Goal: Task Accomplishment & Management: Manage account settings

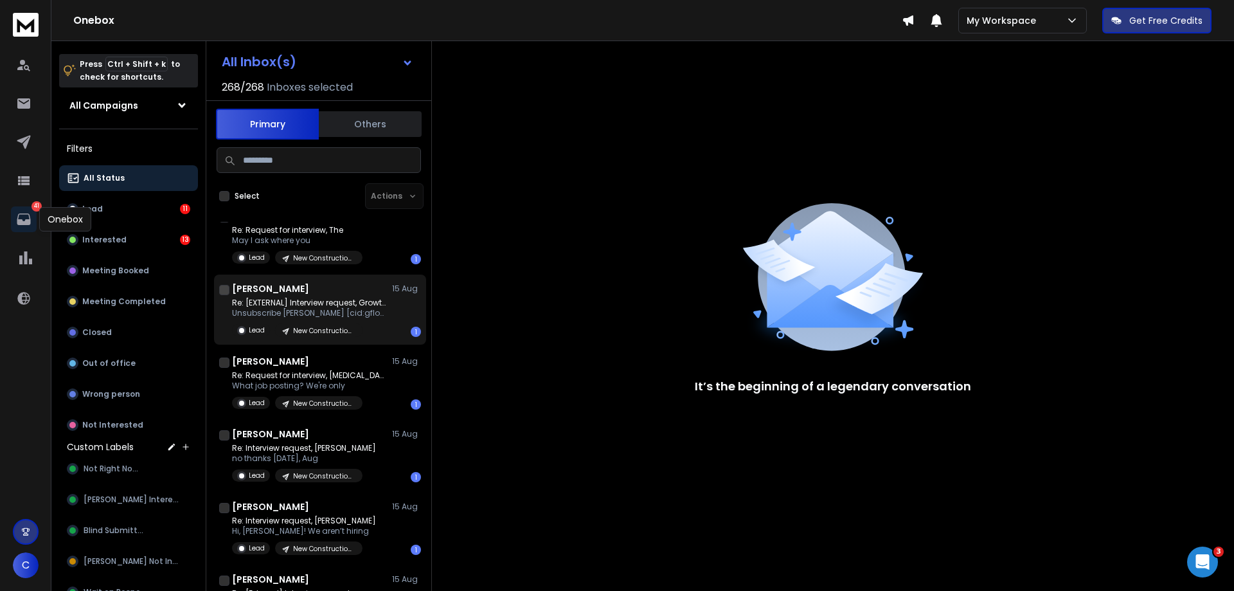
scroll to position [514, 0]
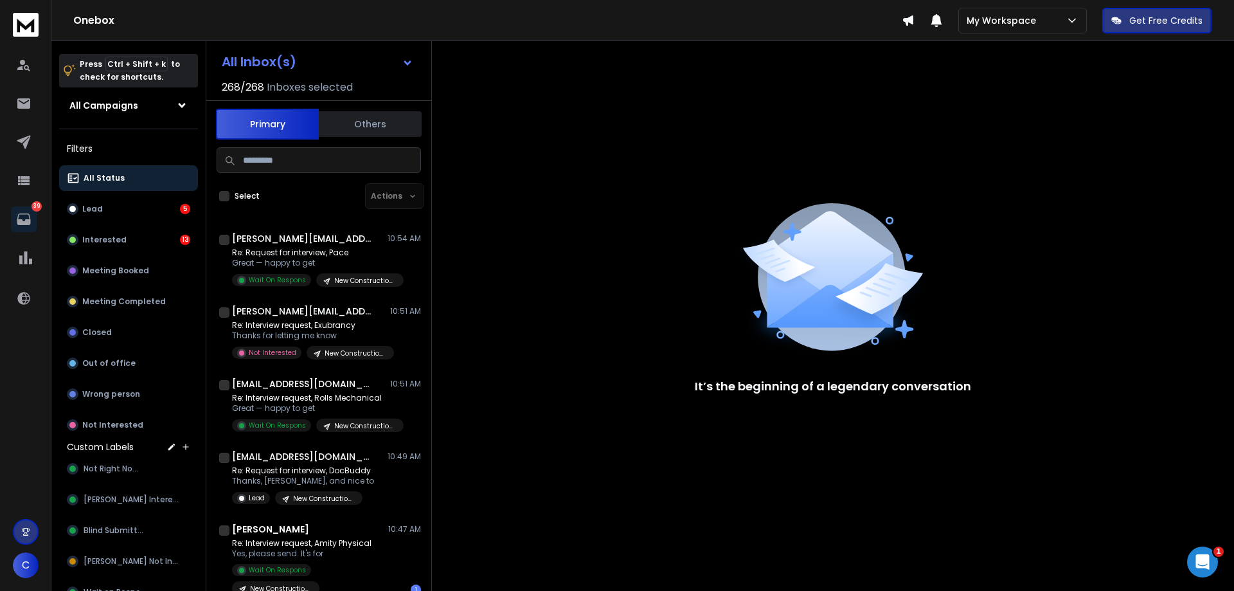
click at [252, 165] on input at bounding box center [319, 160] width 204 height 26
paste input "**********"
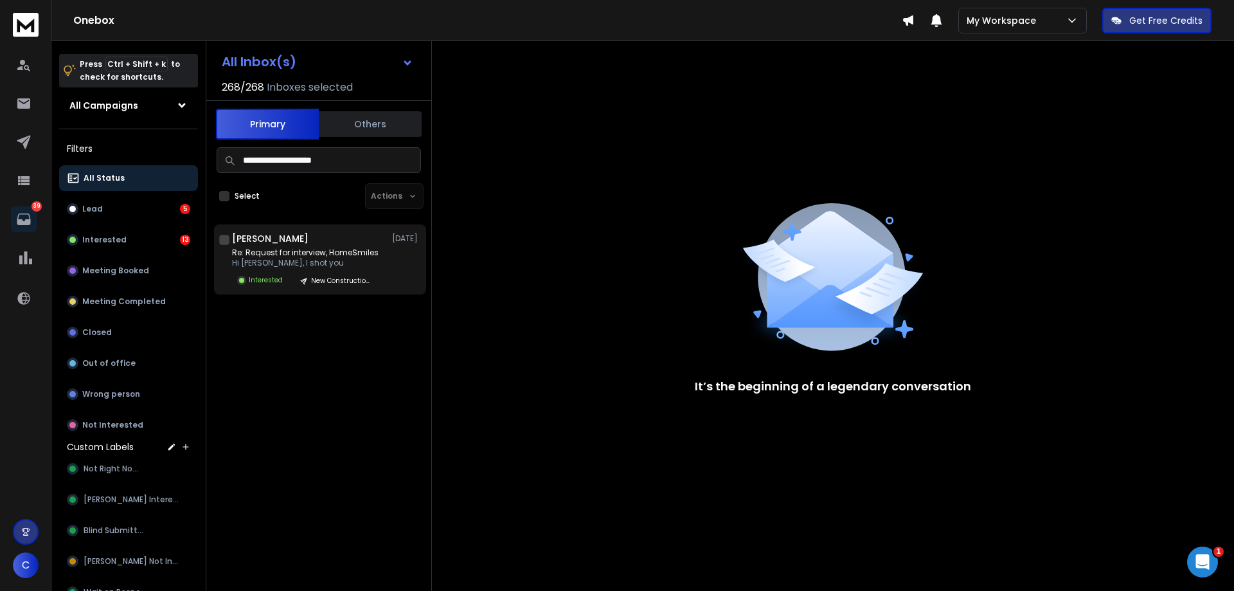
type input "**********"
click at [293, 263] on p "Hi [PERSON_NAME], I shot you" at bounding box center [306, 263] width 148 height 10
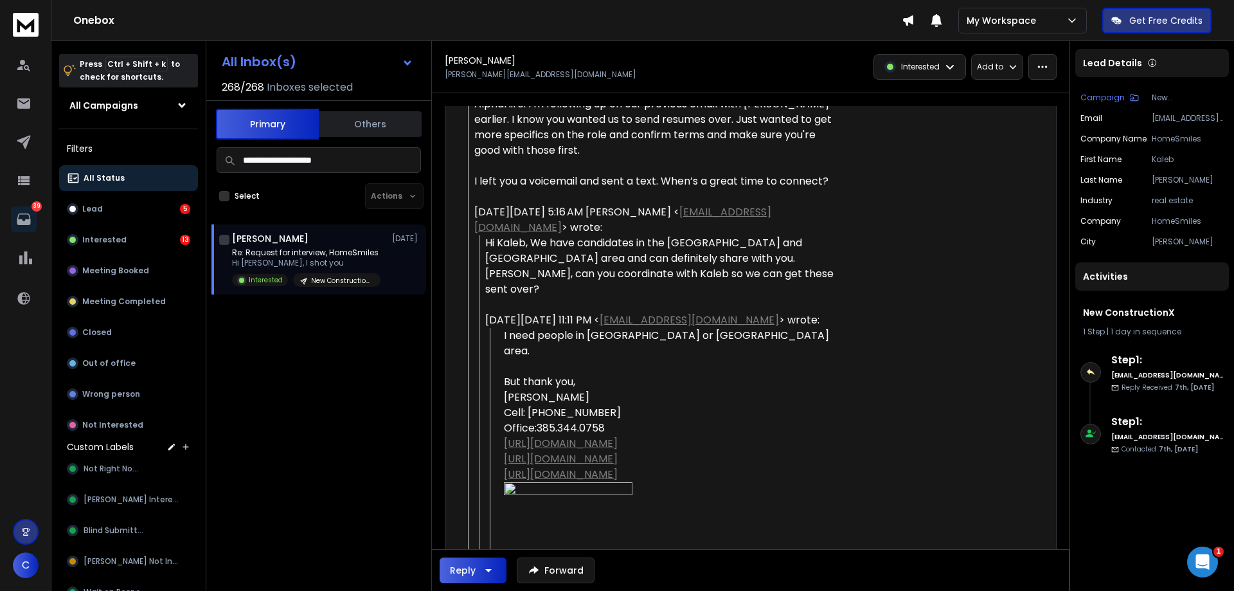
scroll to position [450, 0]
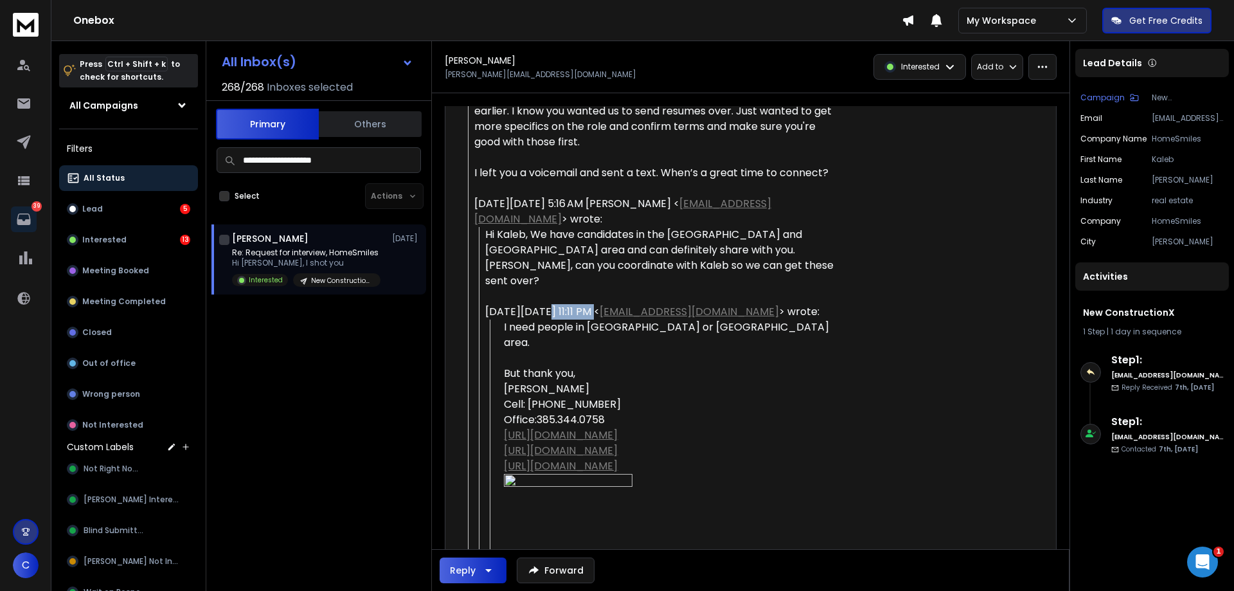
drag, startPoint x: 600, startPoint y: 277, endPoint x: 551, endPoint y: 283, distance: 49.3
click at [551, 304] on div "[DATE][DATE] 11:11 PM < [EMAIL_ADDRESS][DOMAIN_NAME] > wrote:" at bounding box center [661, 311] width 353 height 15
copy div "[DATE]"
drag, startPoint x: 714, startPoint y: 296, endPoint x: 589, endPoint y: 298, distance: 125.3
click at [589, 319] on div "I need people in [GEOGRAPHIC_DATA] or [GEOGRAPHIC_DATA] area." at bounding box center [671, 334] width 335 height 31
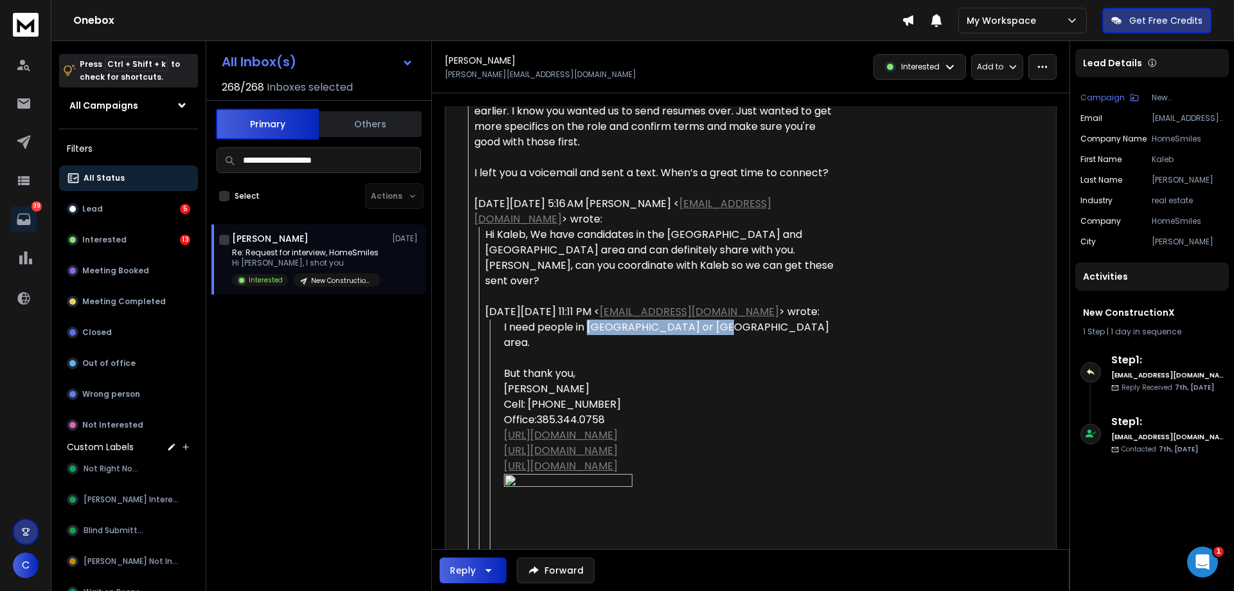
copy div "Clearfield or [PERSON_NAME] area"
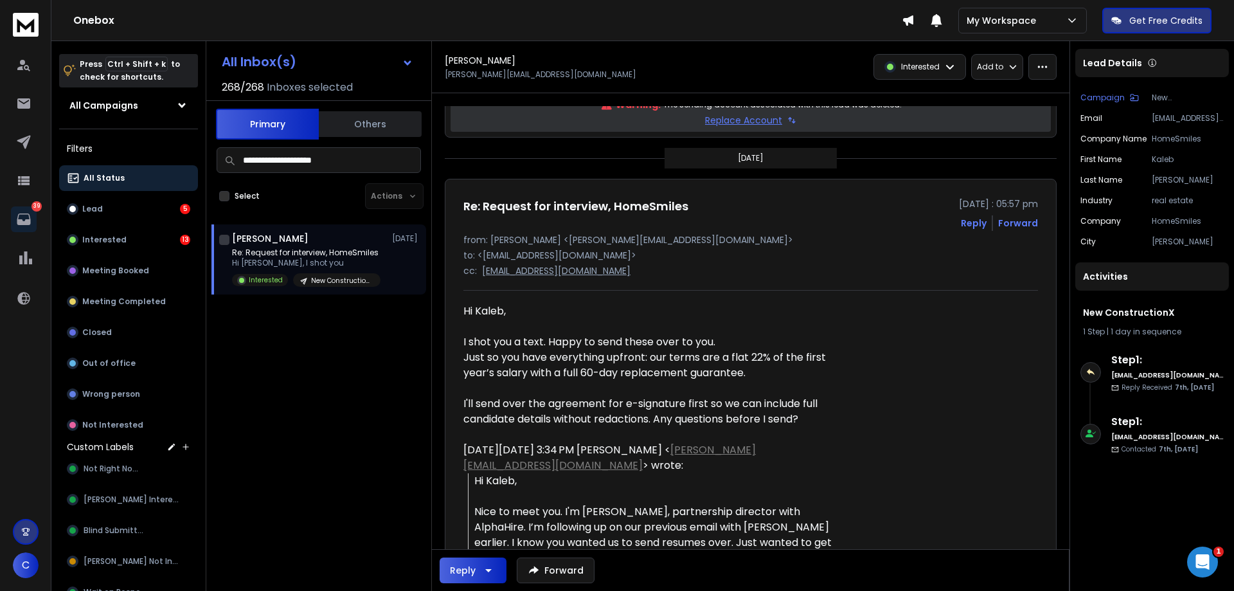
scroll to position [0, 0]
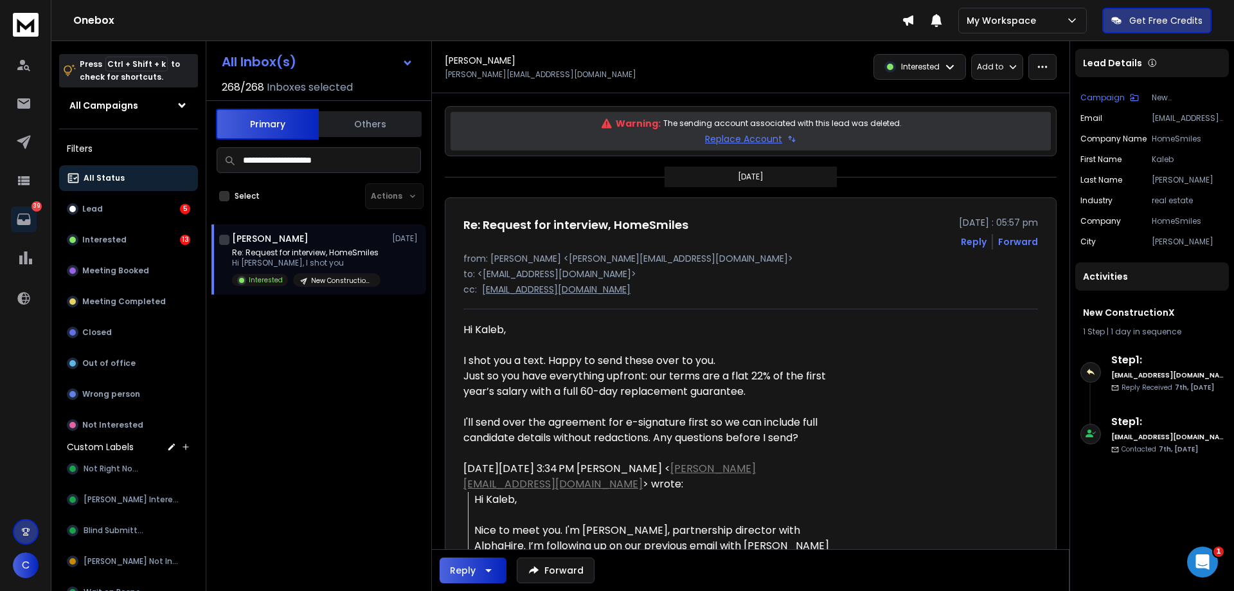
click at [310, 161] on input "**********" at bounding box center [319, 160] width 204 height 26
click at [25, 106] on icon at bounding box center [23, 103] width 13 height 10
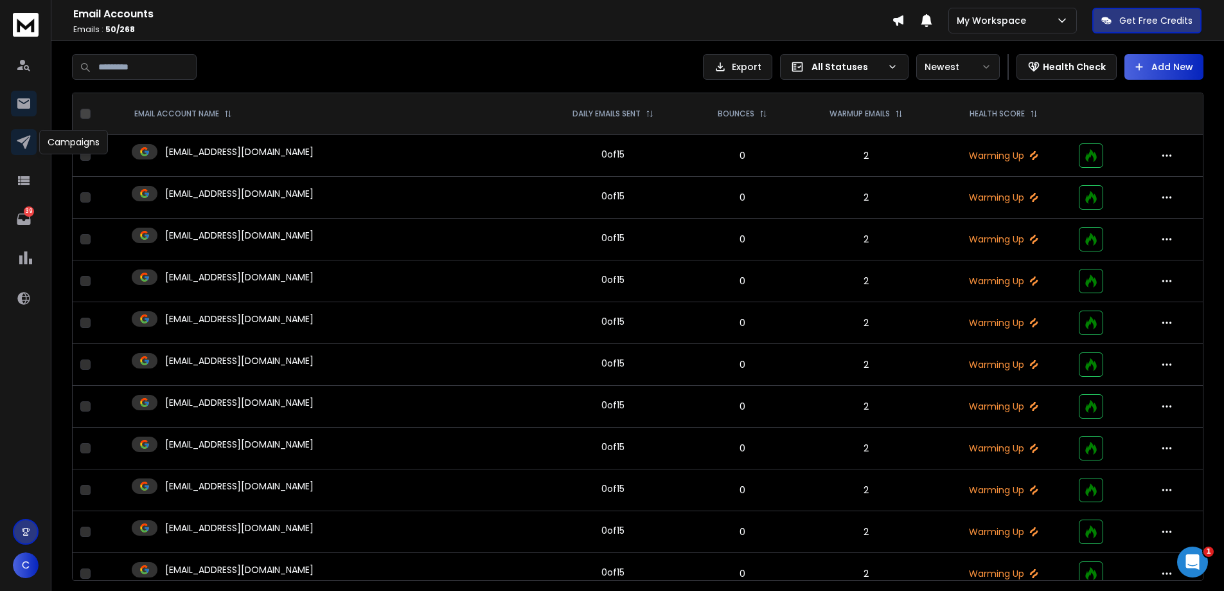
click at [22, 141] on icon at bounding box center [23, 141] width 13 height 13
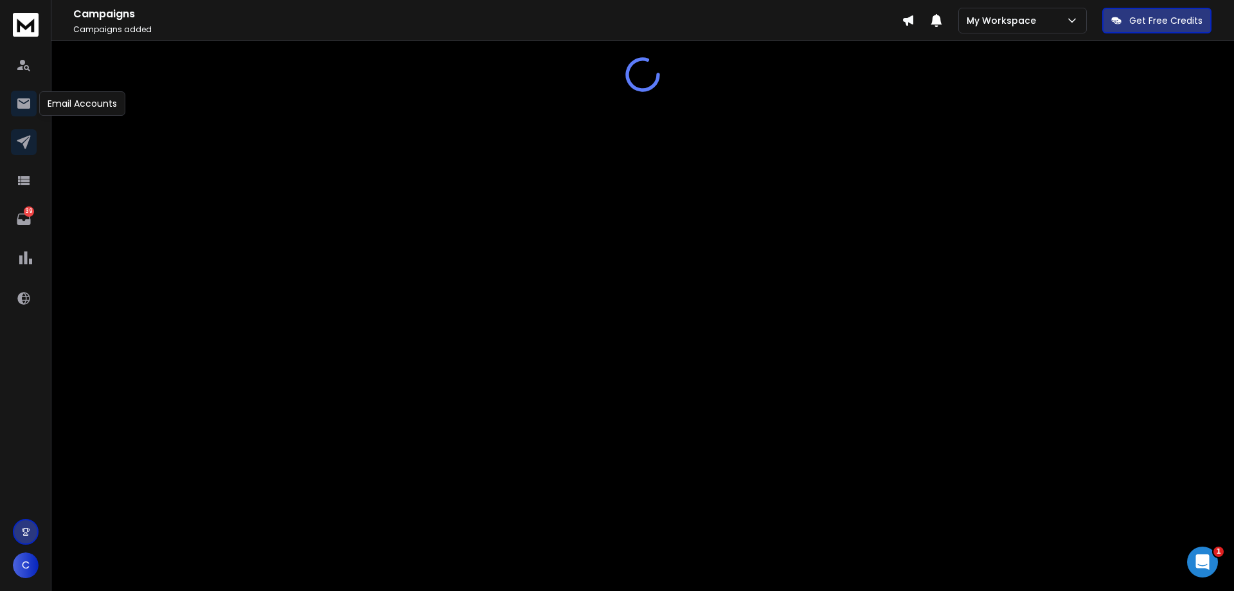
click at [24, 103] on icon at bounding box center [23, 103] width 15 height 15
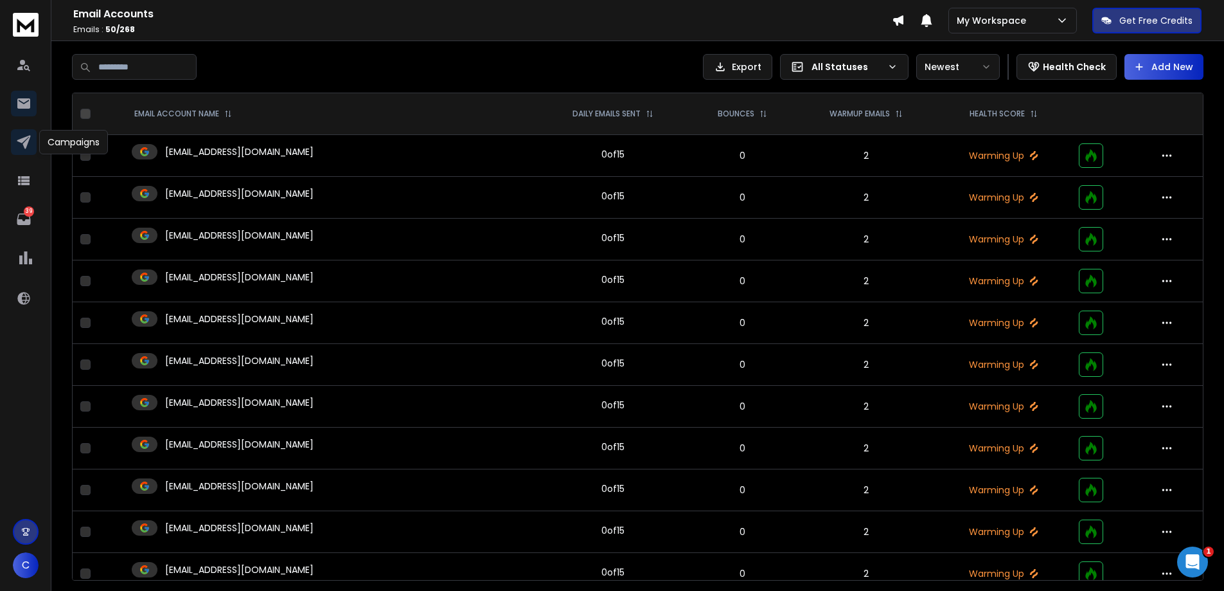
click at [27, 136] on icon at bounding box center [23, 141] width 15 height 15
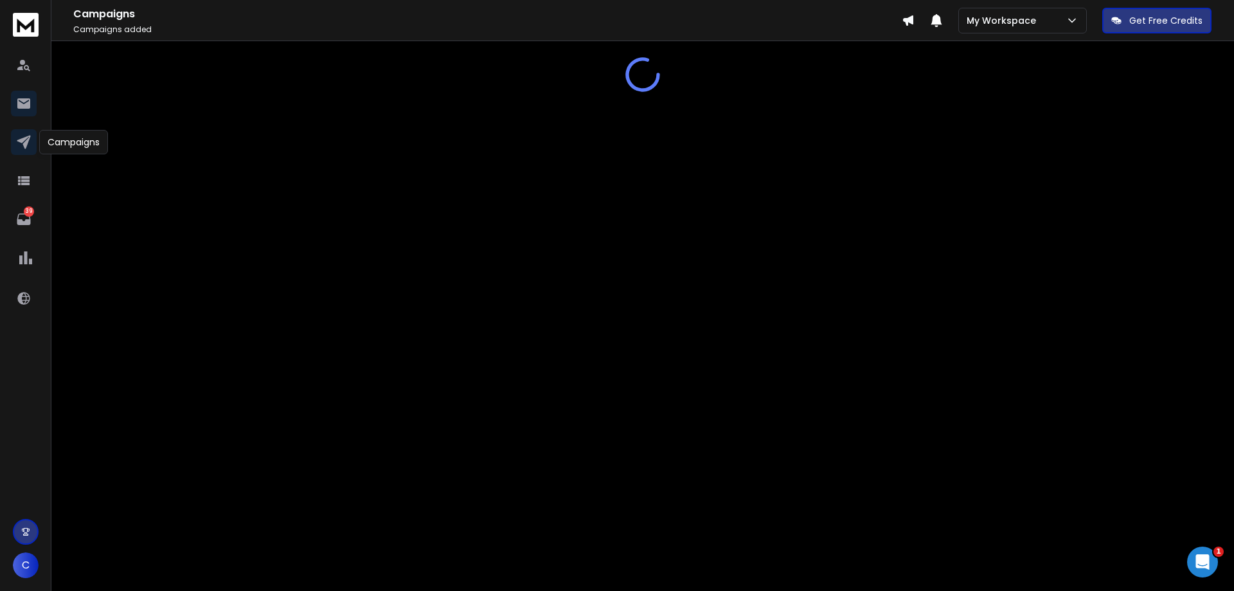
click at [24, 98] on icon at bounding box center [23, 103] width 13 height 10
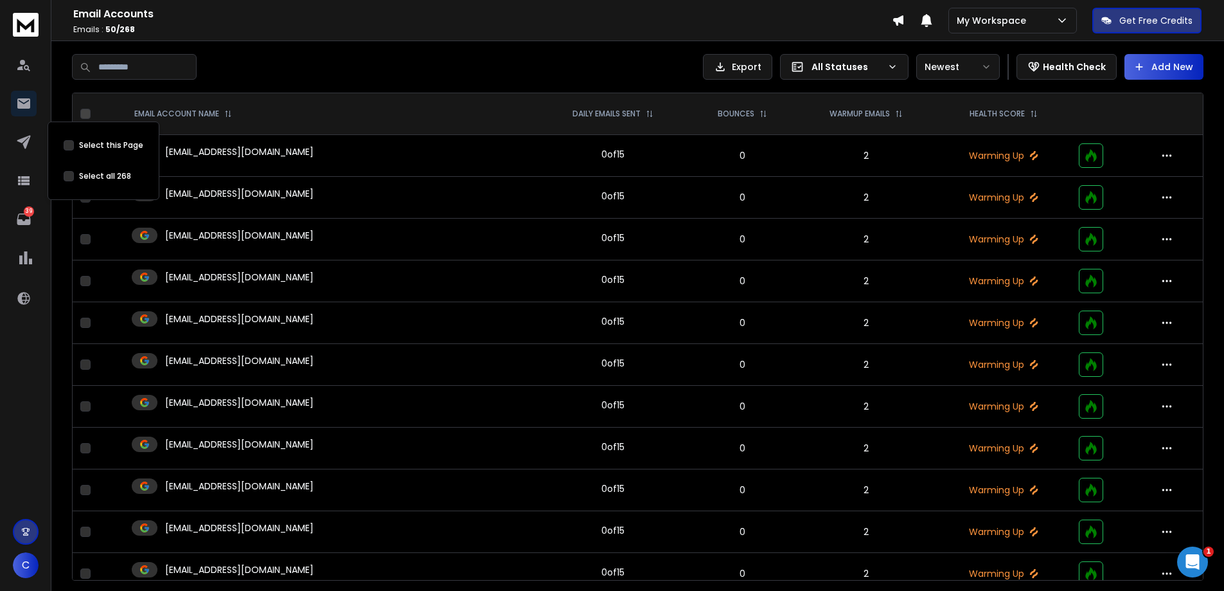
click at [65, 176] on button "Select this Page" at bounding box center [69, 176] width 10 height 10
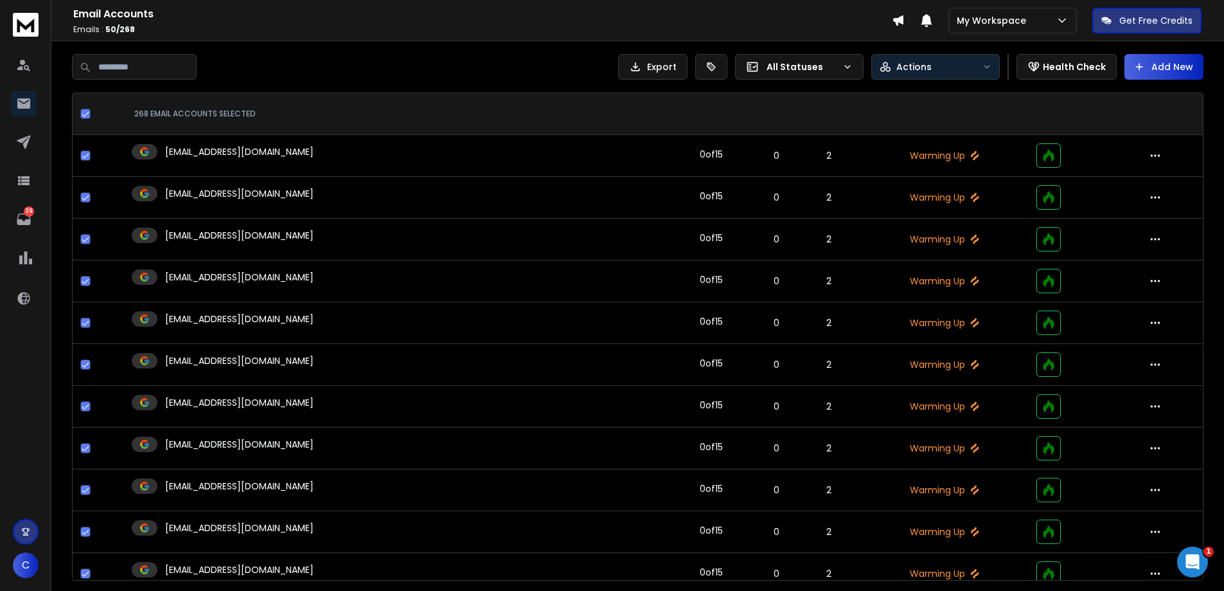
click at [976, 75] on button "Actions" at bounding box center [935, 67] width 129 height 26
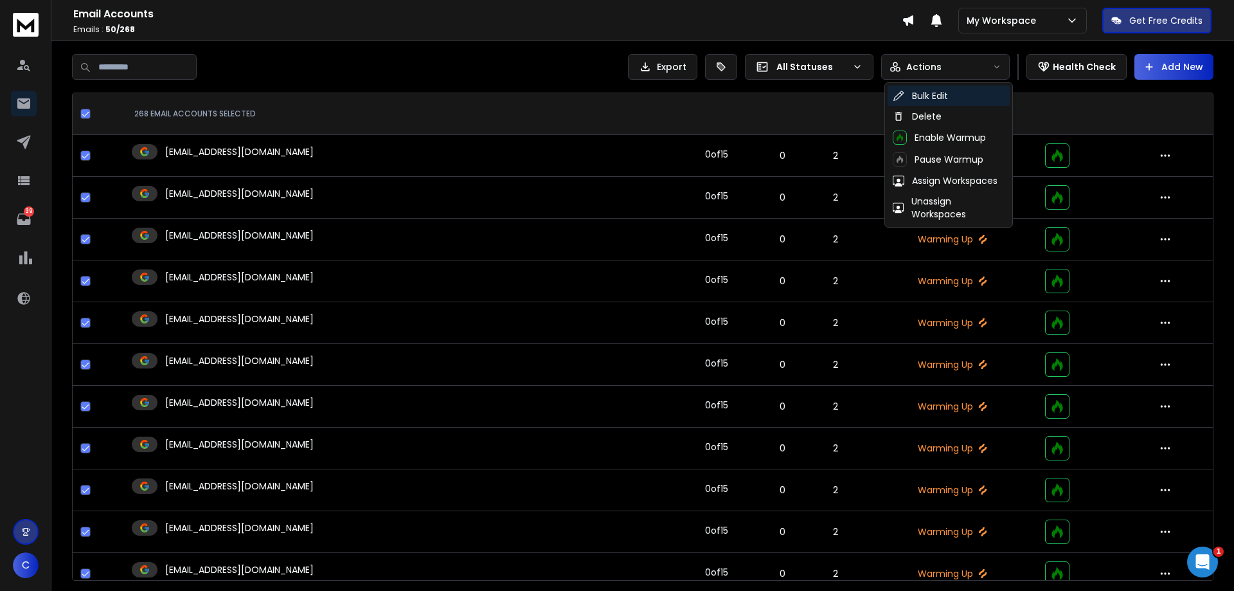
click at [948, 96] on div "Bulk Edit" at bounding box center [920, 95] width 55 height 13
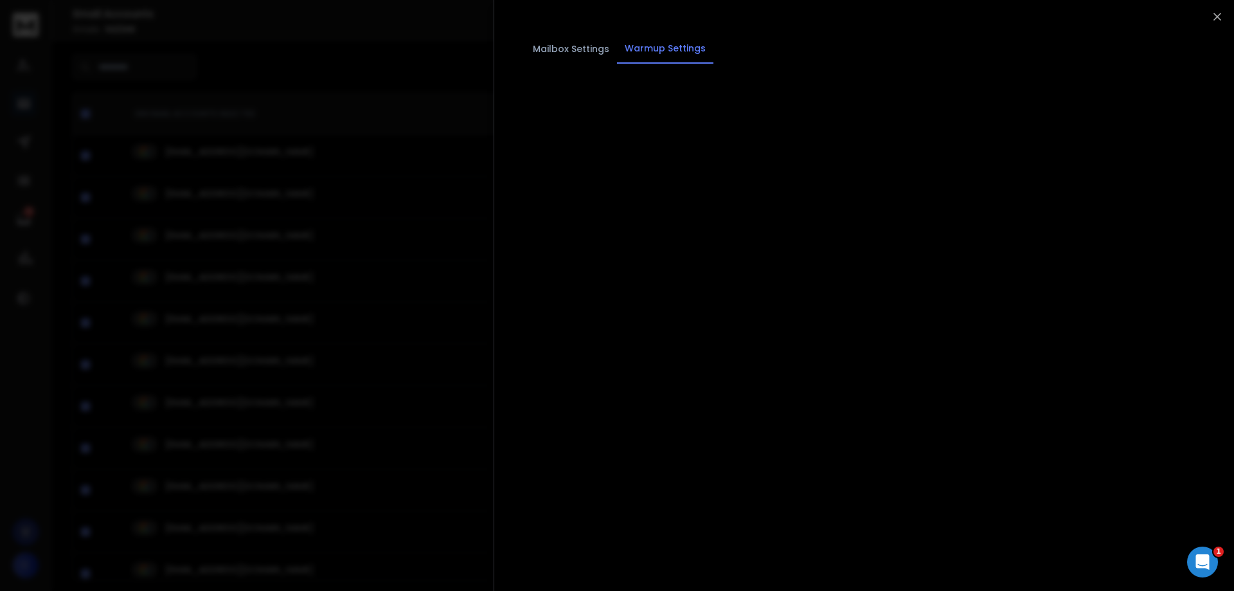
click at [673, 40] on button "Warmup Settings" at bounding box center [665, 49] width 96 height 30
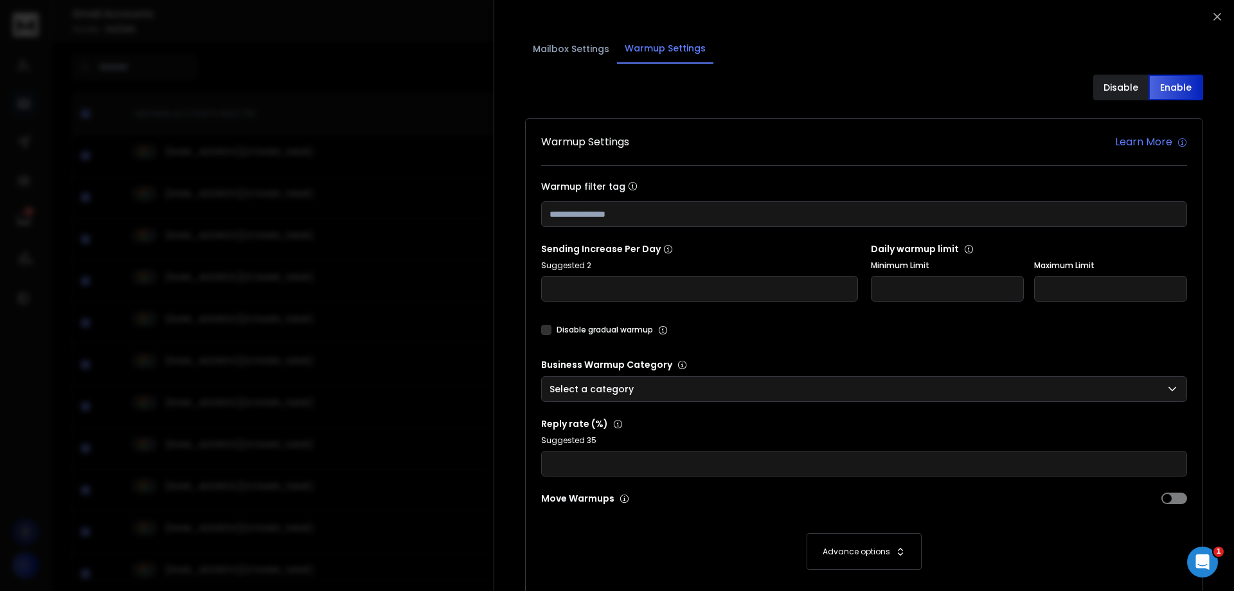
click at [692, 294] on input "number" at bounding box center [699, 289] width 317 height 26
click at [1098, 290] on input "number" at bounding box center [1110, 289] width 153 height 26
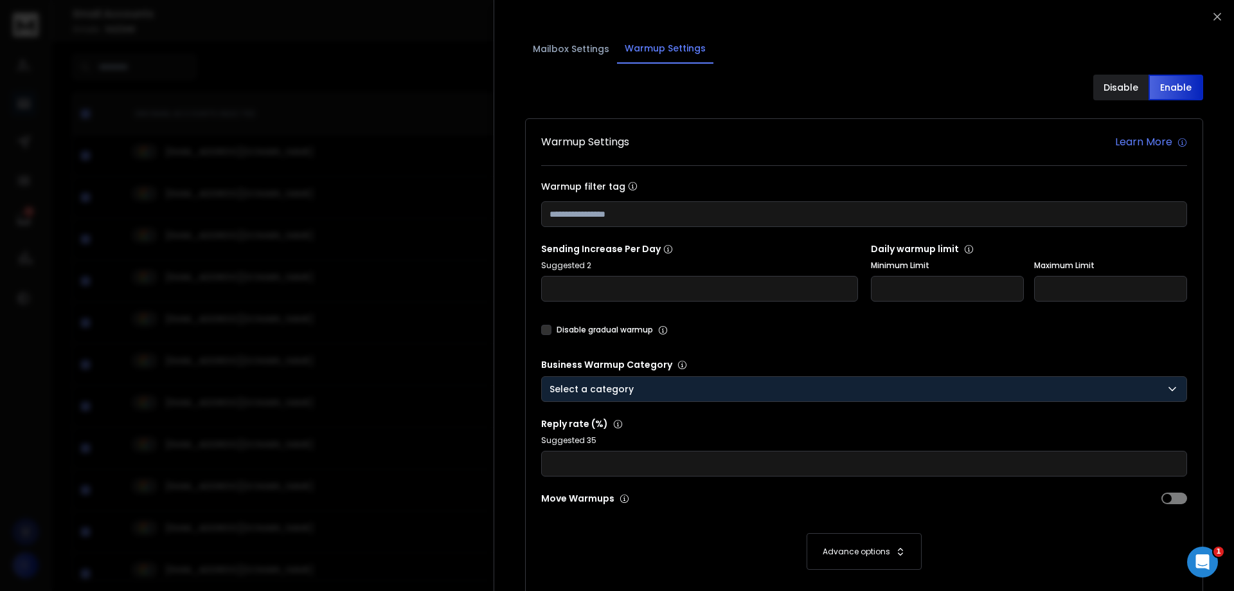
type input "**"
click at [643, 382] on div "Select a category" at bounding box center [864, 388] width 629 height 13
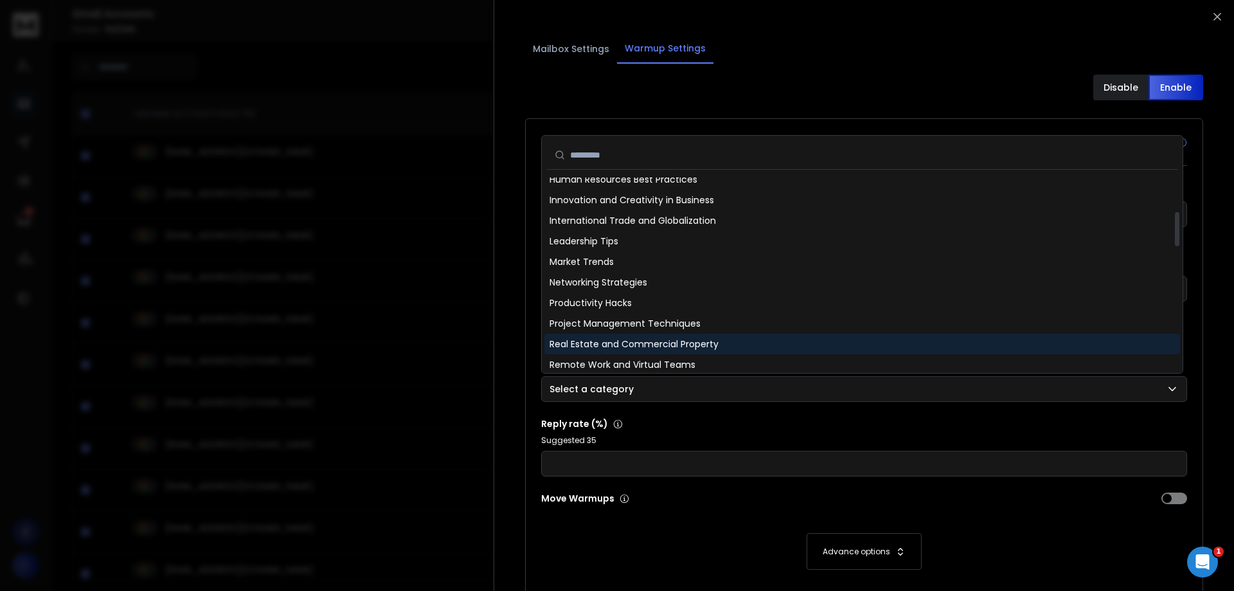
scroll to position [193, 0]
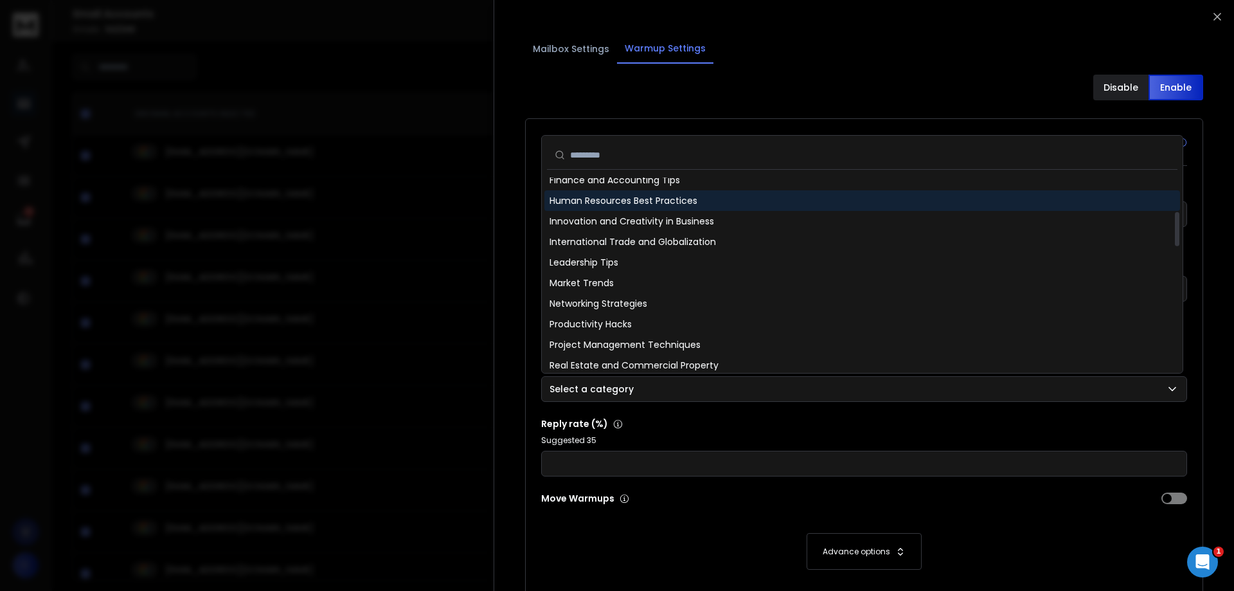
click at [677, 203] on span "Human Resources Best Practices" at bounding box center [624, 200] width 148 height 13
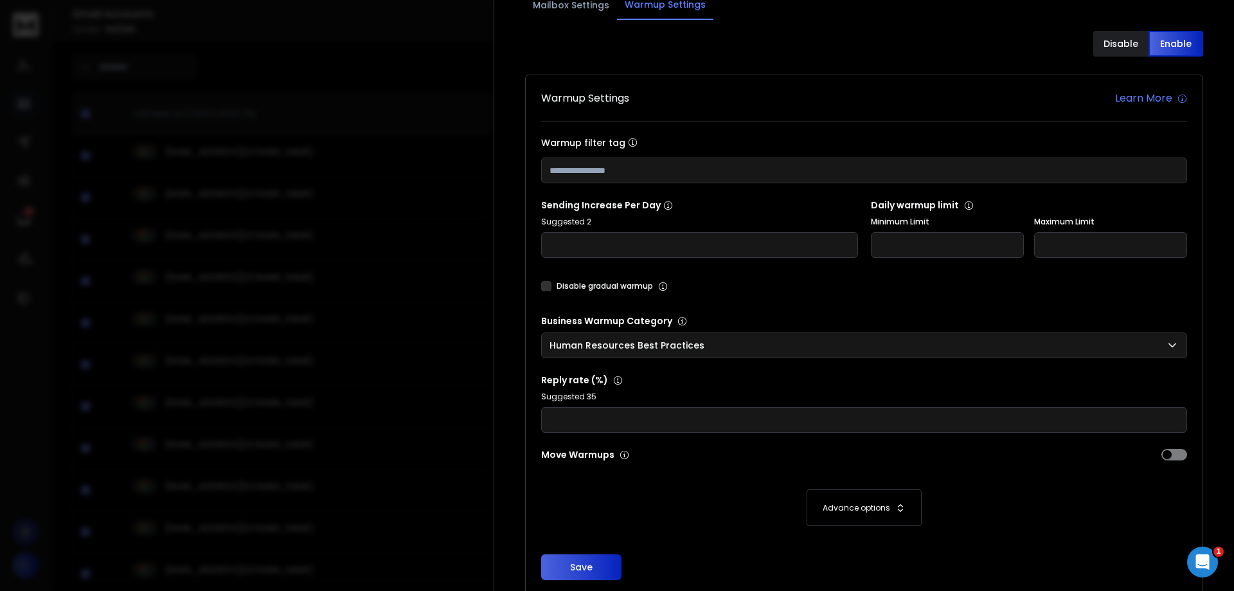
scroll to position [64, 0]
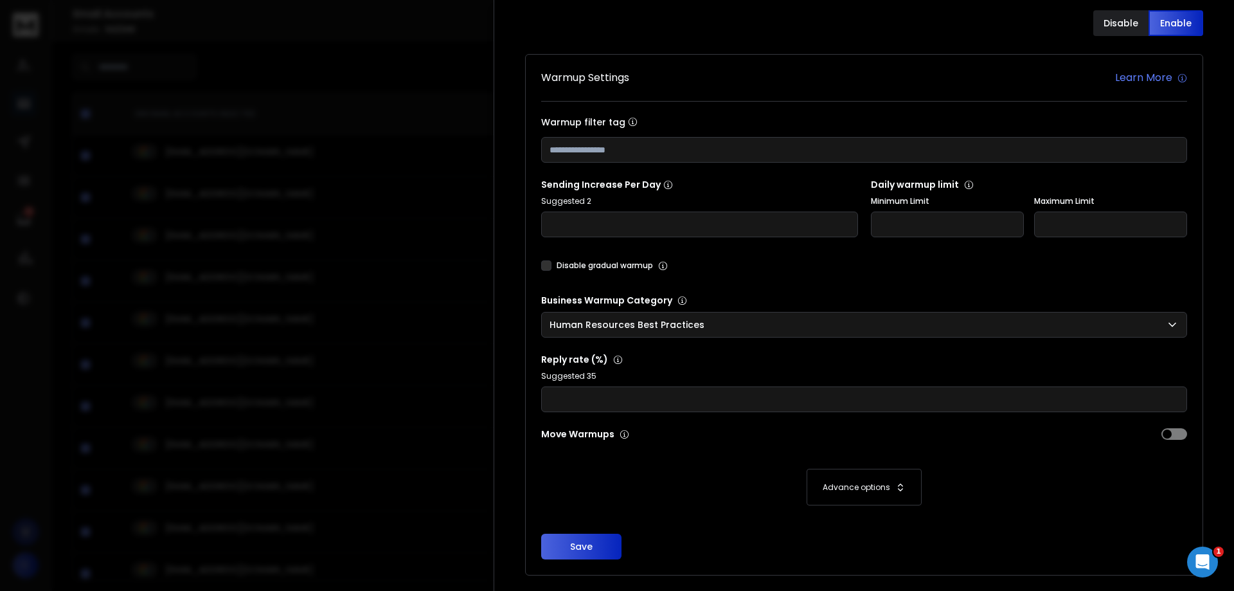
click at [645, 396] on input "number" at bounding box center [864, 399] width 646 height 26
type input "**"
click at [849, 485] on p "Advance options" at bounding box center [856, 487] width 67 height 10
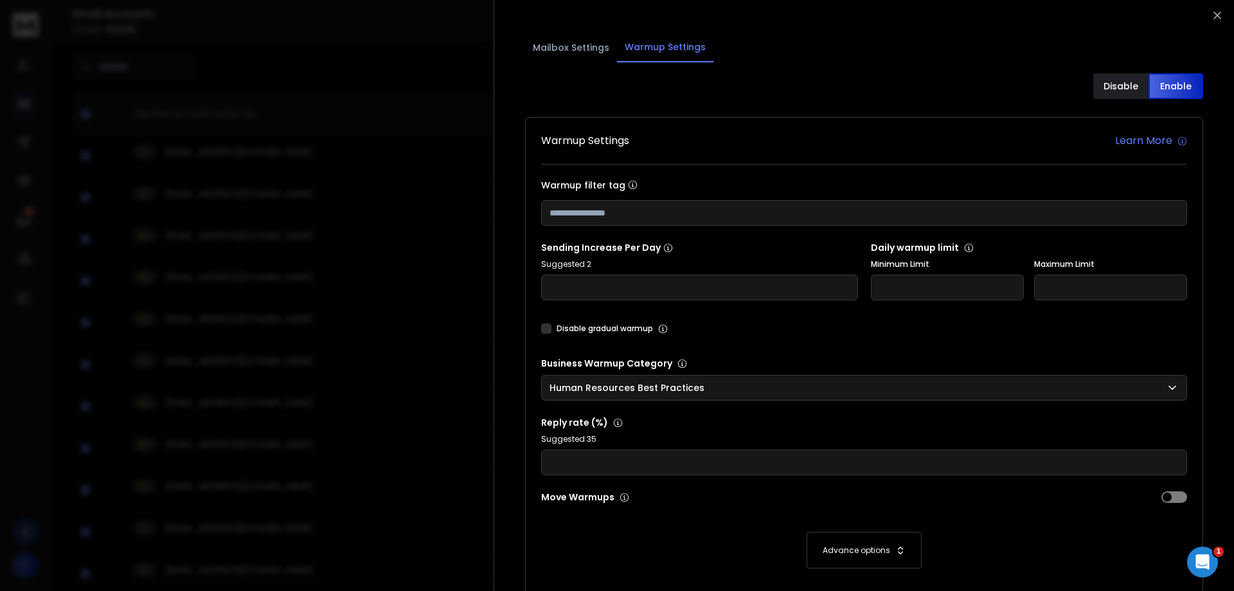
scroll to position [0, 0]
click at [566, 287] on input "number" at bounding box center [699, 289] width 317 height 26
type input "*"
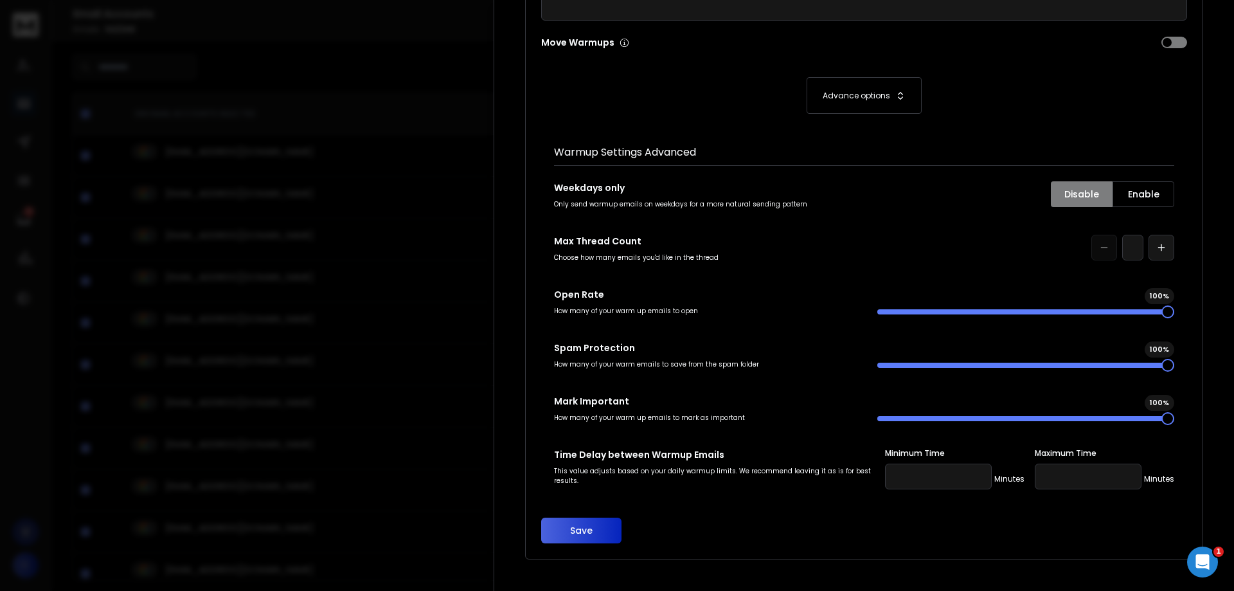
scroll to position [460, 0]
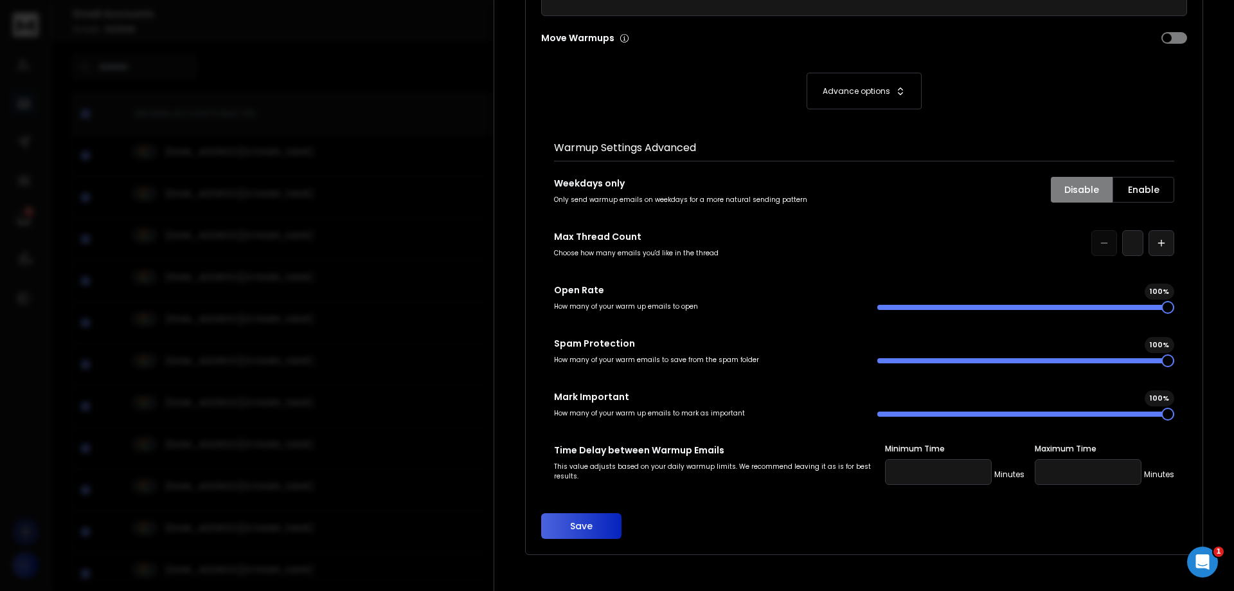
type input "*"
click at [580, 541] on div "Warmup Settings Learn More Warmup filter tag Sending Increase Per Day Suggested…" at bounding box center [864, 106] width 678 height 897
click at [581, 531] on button "Save" at bounding box center [581, 526] width 80 height 26
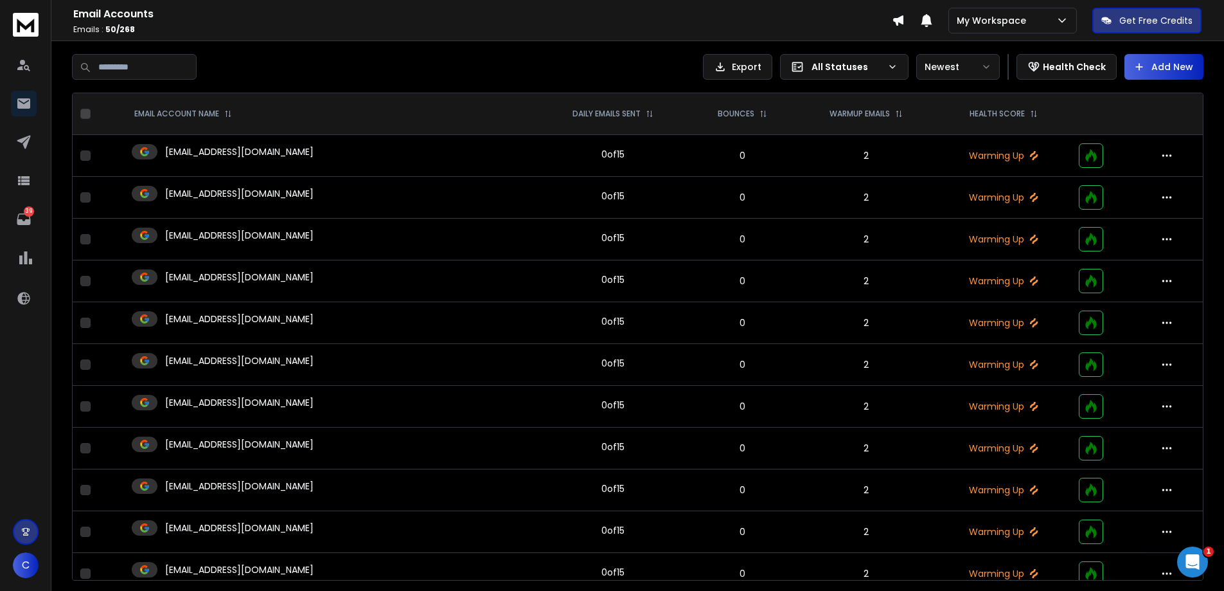
click at [204, 148] on p "[EMAIL_ADDRESS][DOMAIN_NAME]" at bounding box center [239, 151] width 148 height 13
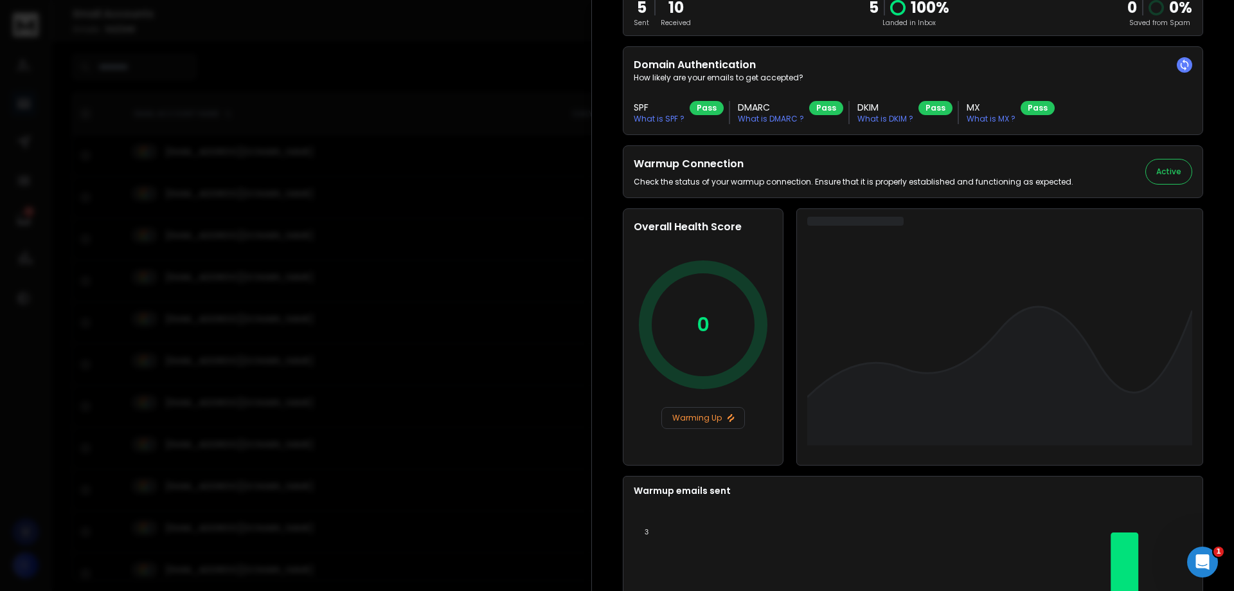
scroll to position [0, 0]
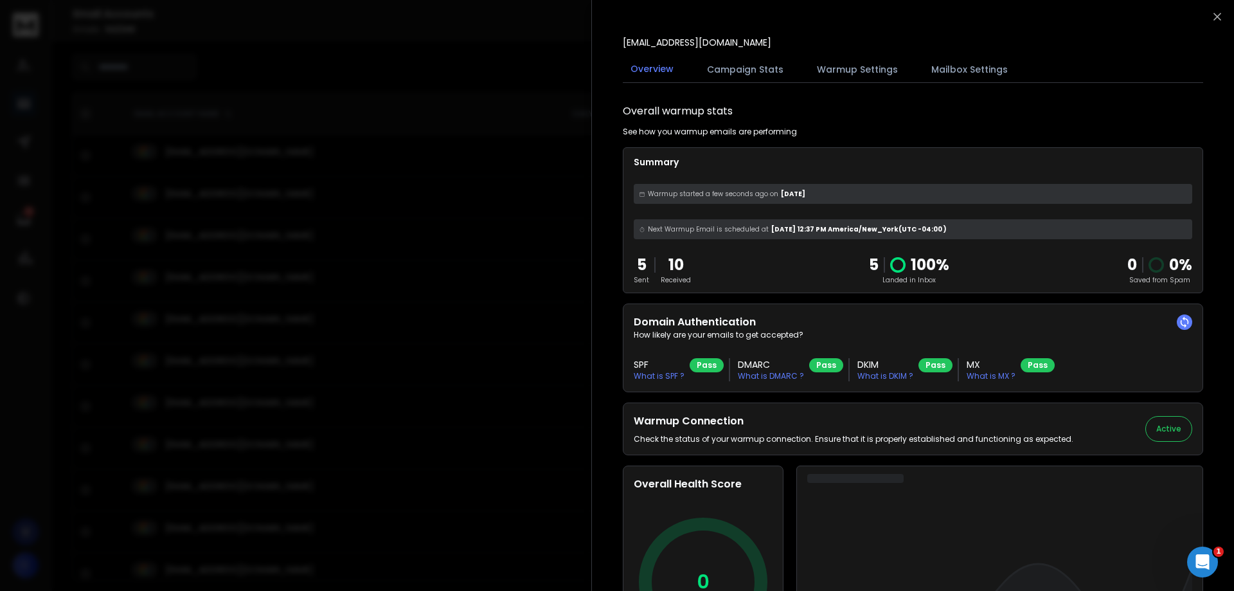
click at [746, 68] on button "Campaign Stats" at bounding box center [745, 69] width 92 height 28
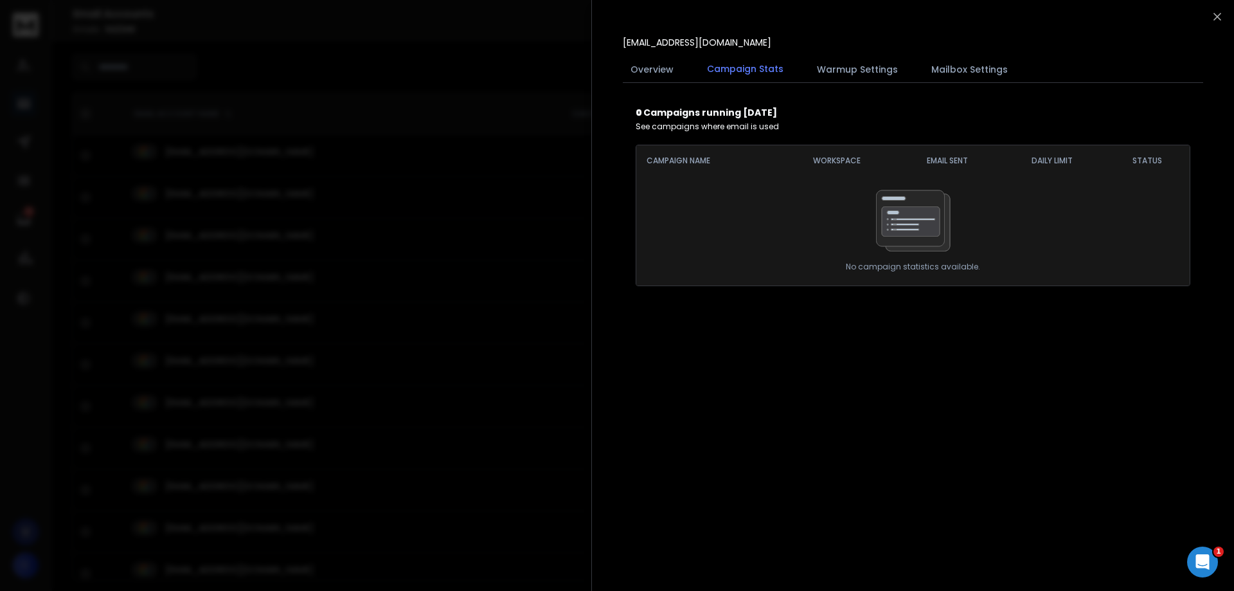
click at [823, 63] on button "Warmup Settings" at bounding box center [857, 69] width 96 height 28
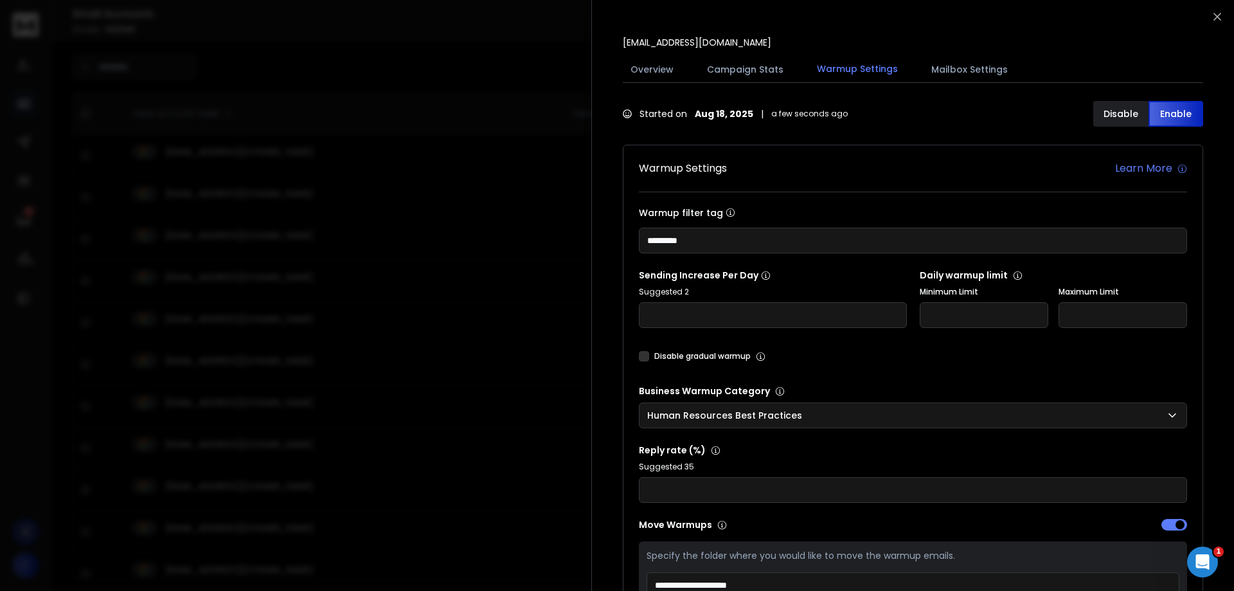
click at [954, 65] on button "Mailbox Settings" at bounding box center [970, 69] width 92 height 28
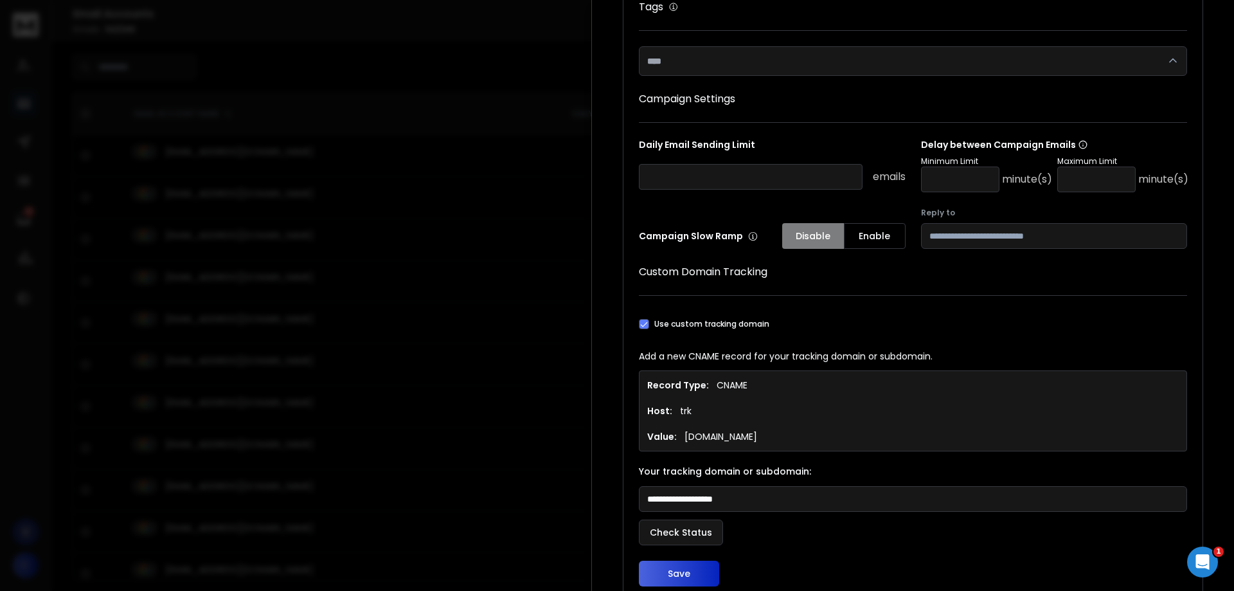
scroll to position [416, 0]
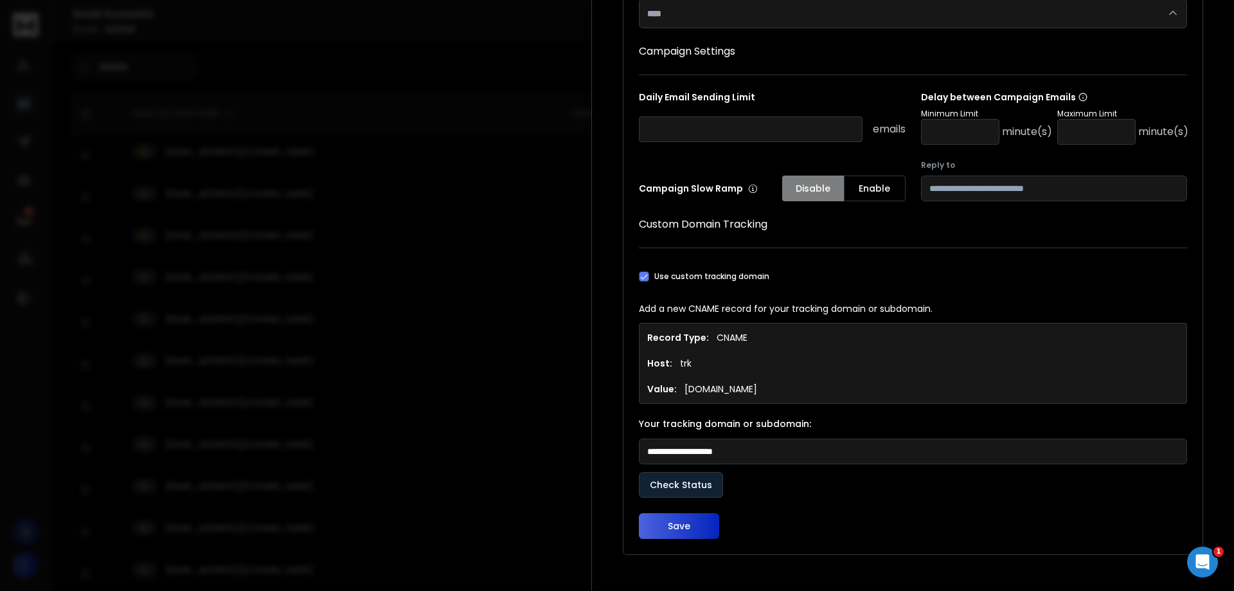
click at [692, 483] on button "Check Status" at bounding box center [681, 485] width 84 height 26
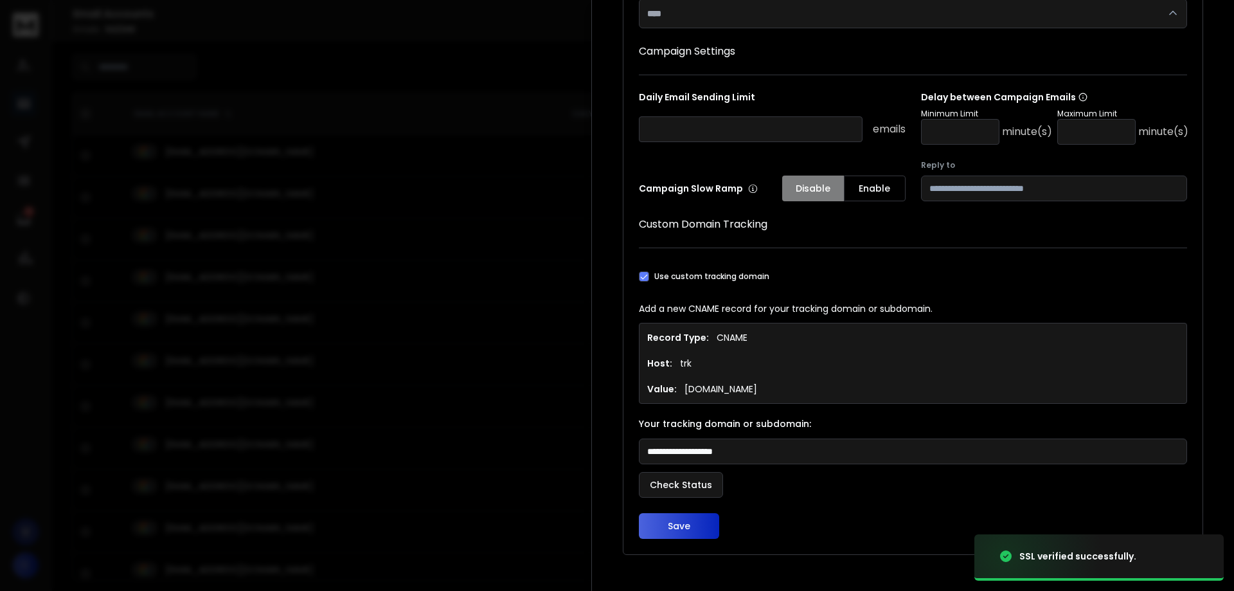
click at [695, 532] on button "Save" at bounding box center [679, 526] width 80 height 26
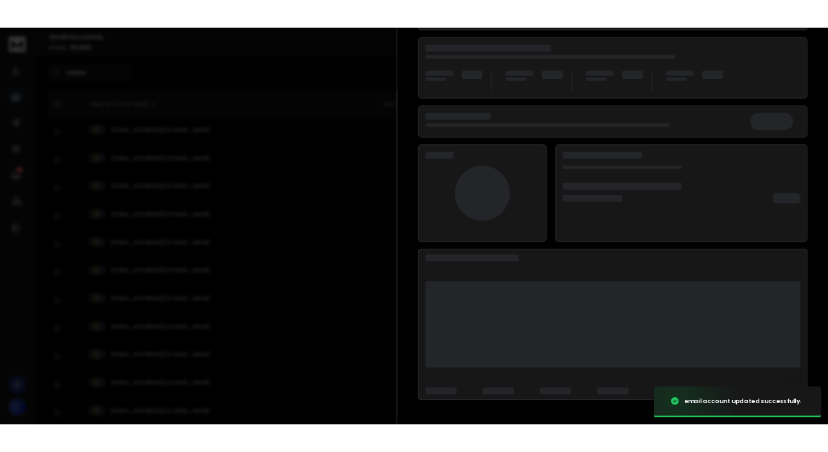
scroll to position [257, 0]
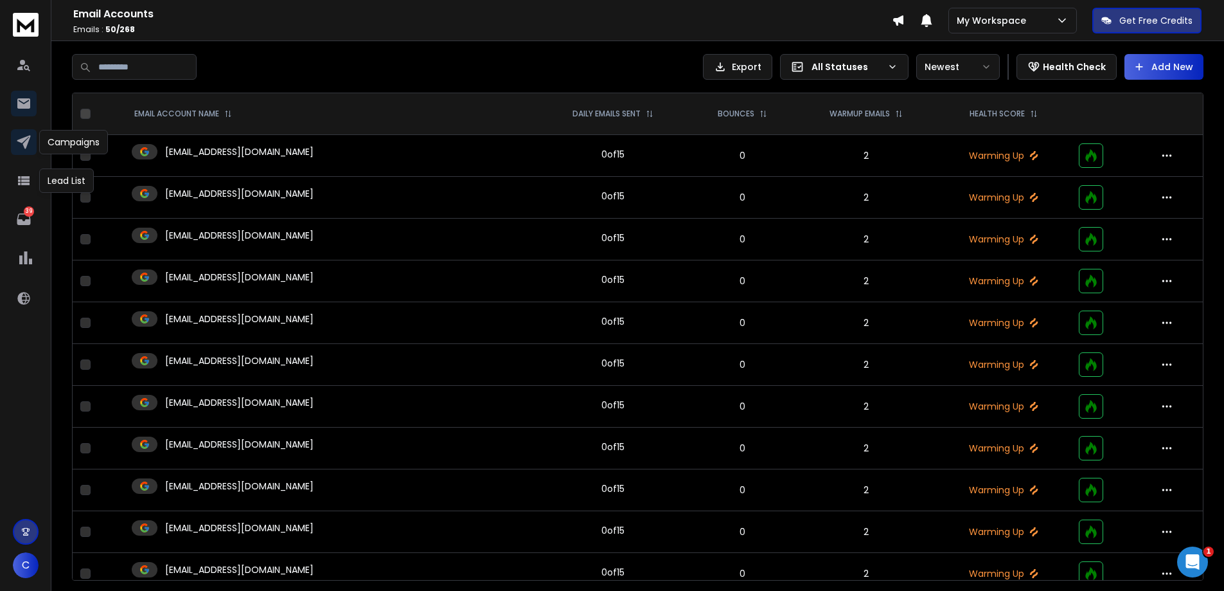
click at [25, 143] on icon at bounding box center [23, 141] width 13 height 13
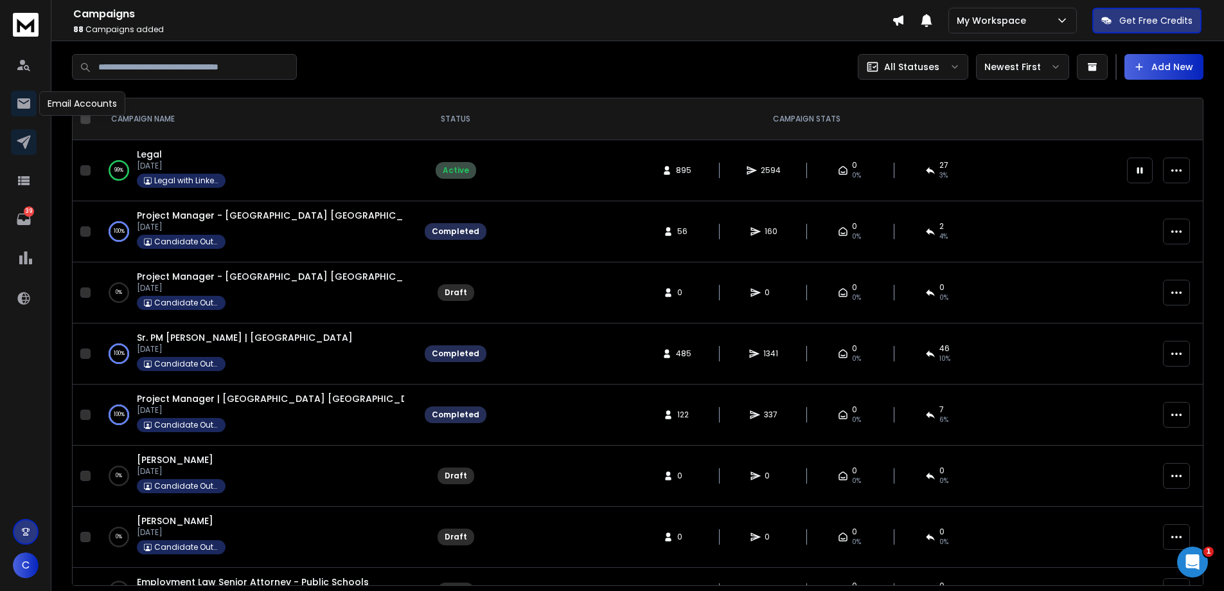
click at [18, 103] on icon at bounding box center [23, 103] width 13 height 10
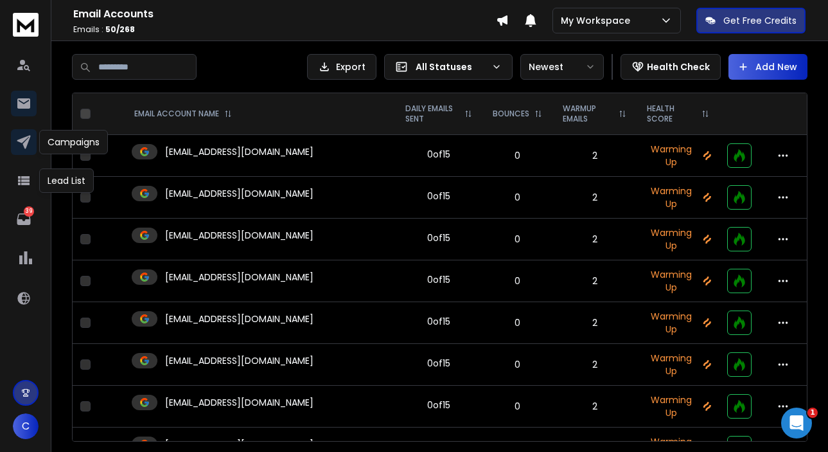
click at [26, 147] on icon at bounding box center [23, 141] width 15 height 15
